Goal: Task Accomplishment & Management: Manage account settings

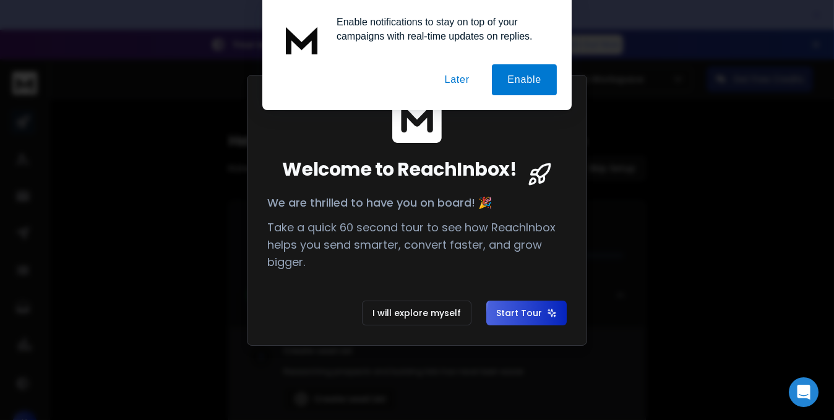
click at [460, 82] on button "Later" at bounding box center [457, 79] width 56 height 31
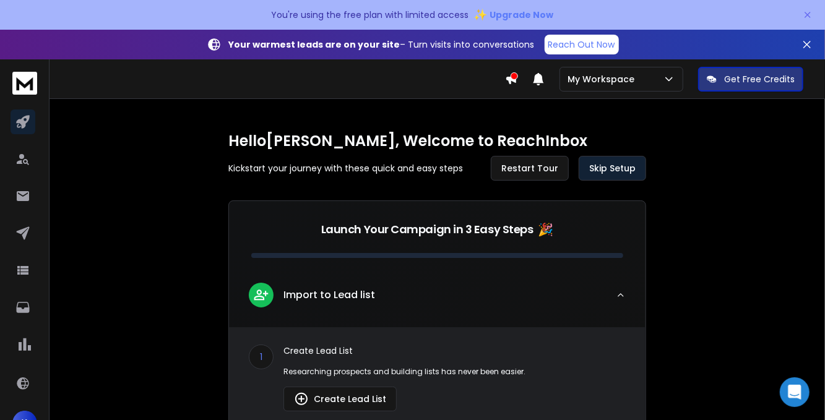
click at [601, 173] on span "Skip Setup" at bounding box center [612, 168] width 46 height 12
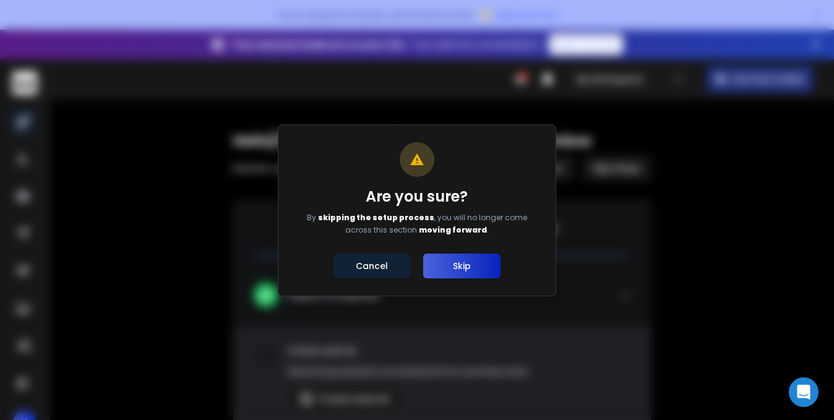
click at [465, 265] on button "Skip" at bounding box center [461, 266] width 77 height 25
